Goal: Information Seeking & Learning: Check status

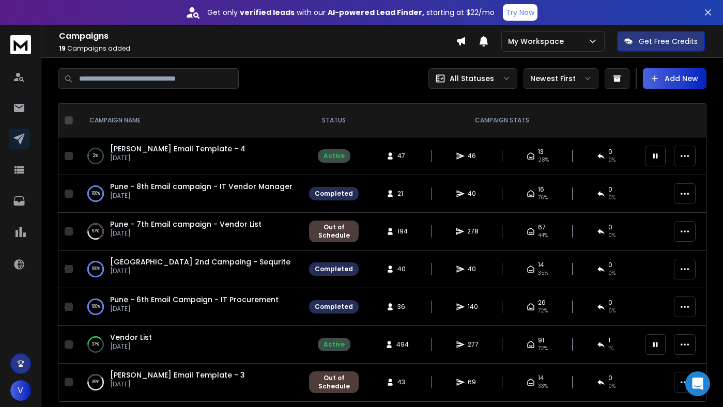
click at [257, 344] on div "37 % Vendor List 20 days ago" at bounding box center [189, 344] width 205 height 25
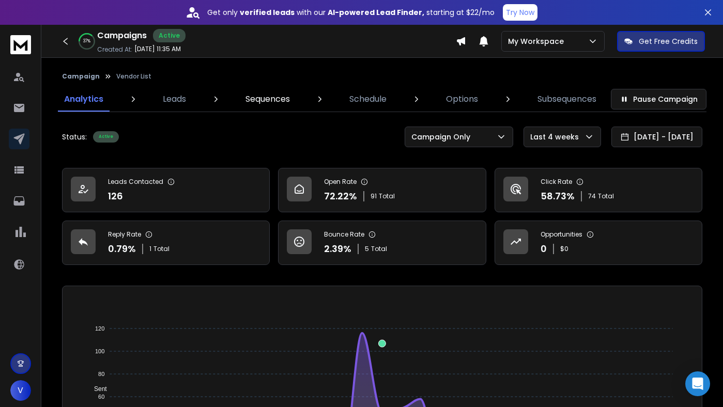
click at [299, 86] on div "Campaign Vendor List Analytics Leads Sequences Schedule Options Subsequences Pa…" at bounding box center [382, 90] width 649 height 44
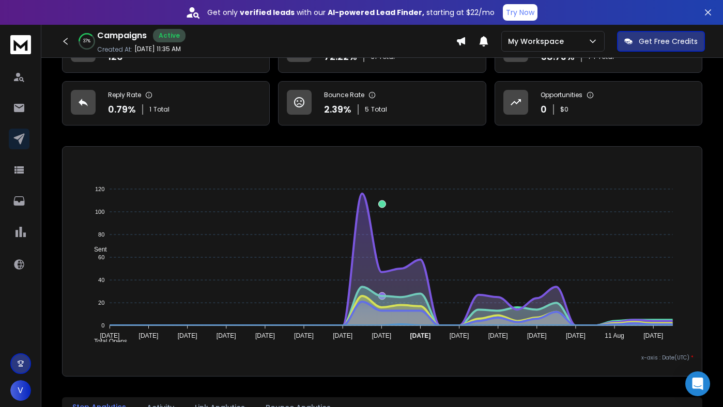
scroll to position [210, 0]
